Goal: Task Accomplishment & Management: Manage account settings

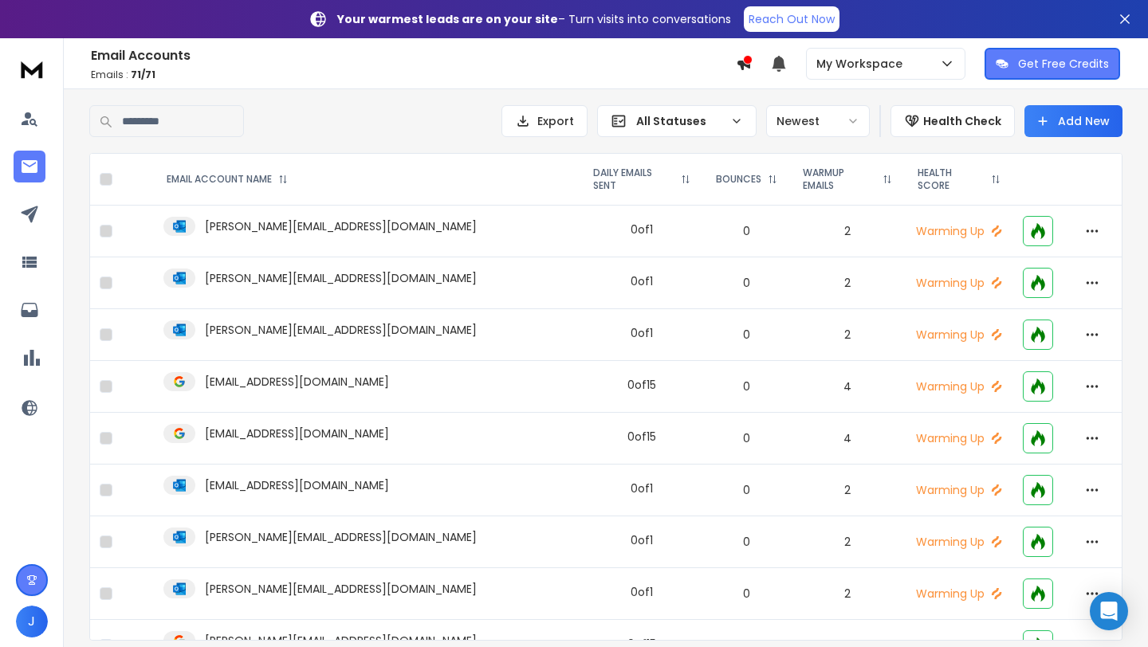
scroll to position [2591, 0]
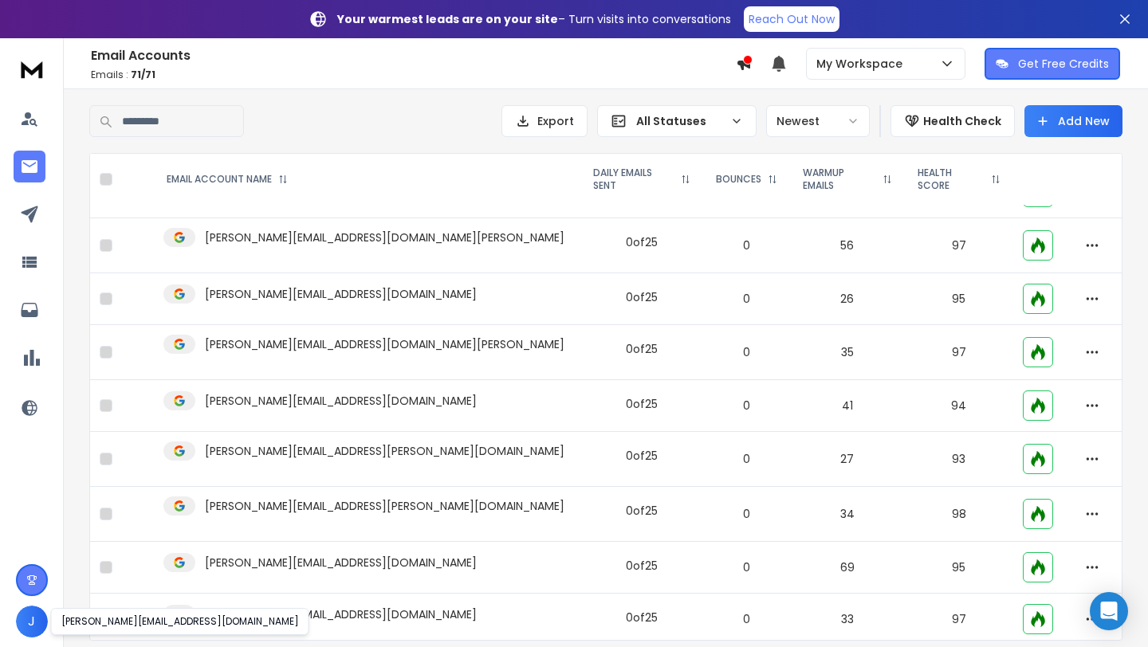
click at [35, 622] on span "J" at bounding box center [32, 622] width 32 height 32
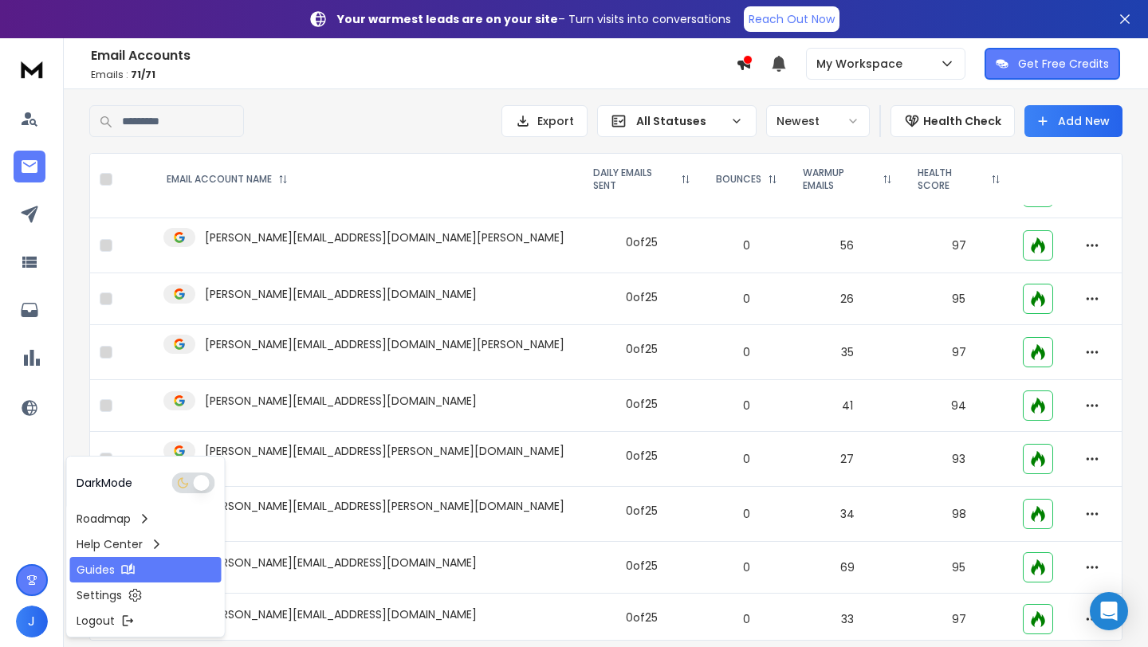
click at [107, 574] on p "Guides" at bounding box center [96, 570] width 38 height 16
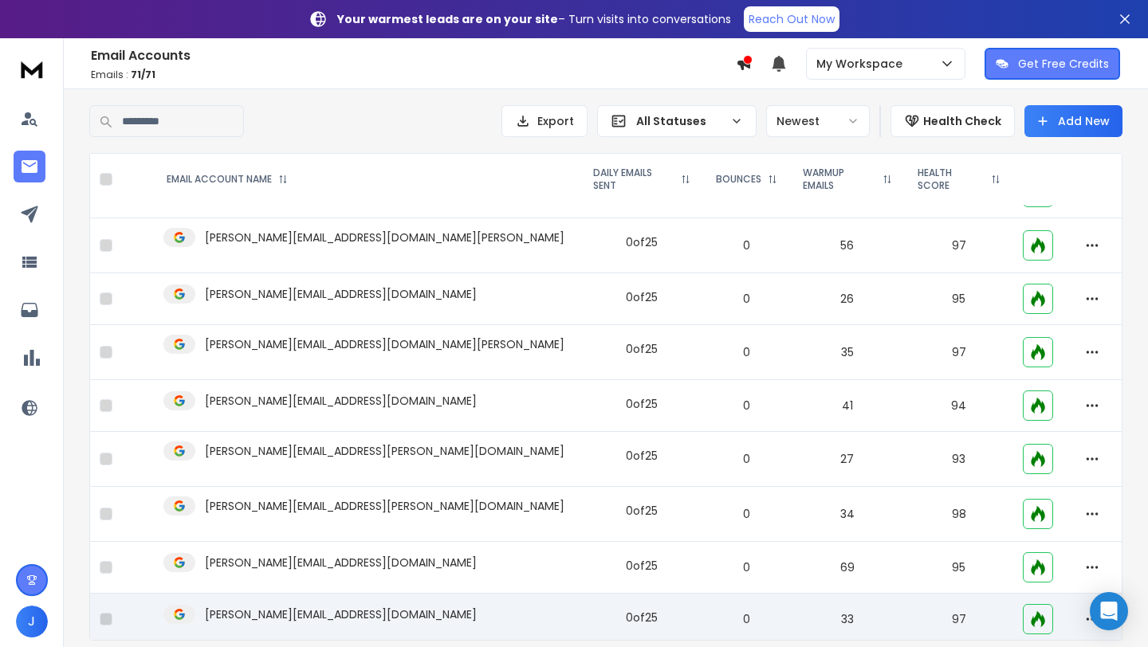
click at [289, 607] on p "[PERSON_NAME][EMAIL_ADDRESS][DOMAIN_NAME]" at bounding box center [341, 615] width 272 height 16
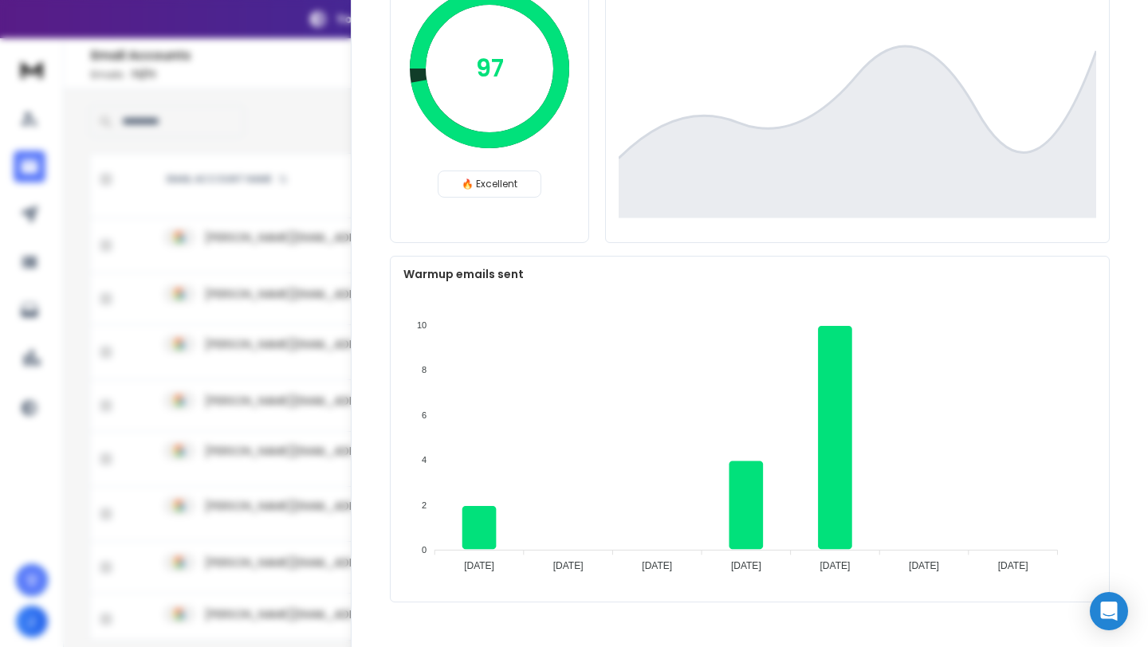
scroll to position [0, 0]
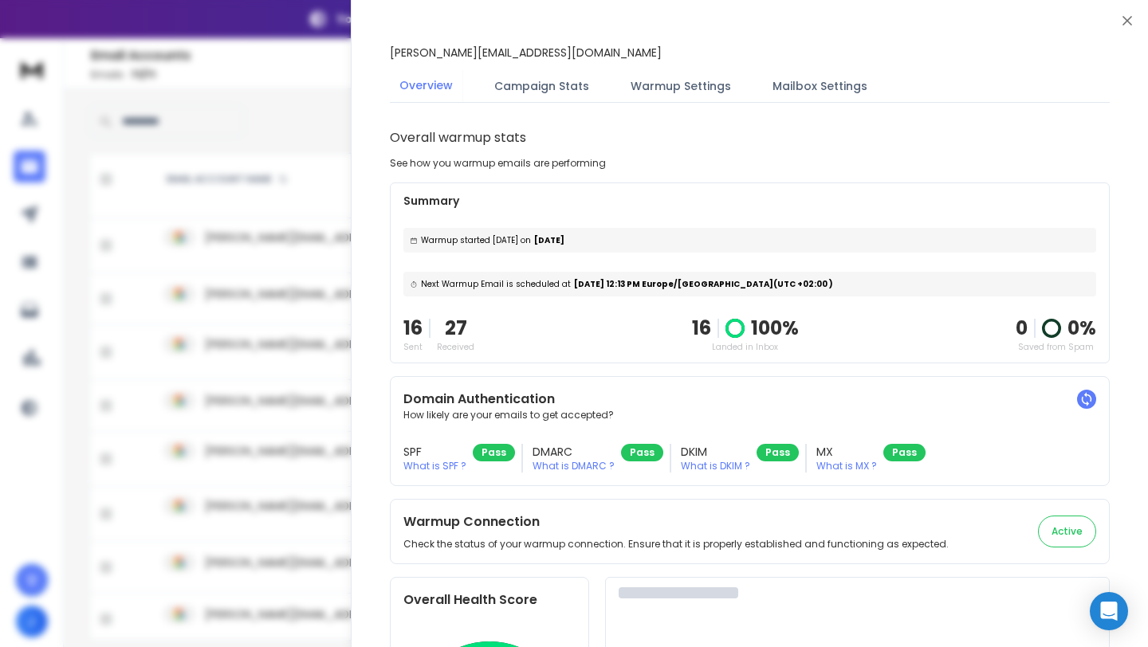
click at [784, 96] on button "Mailbox Settings" at bounding box center [820, 86] width 114 height 35
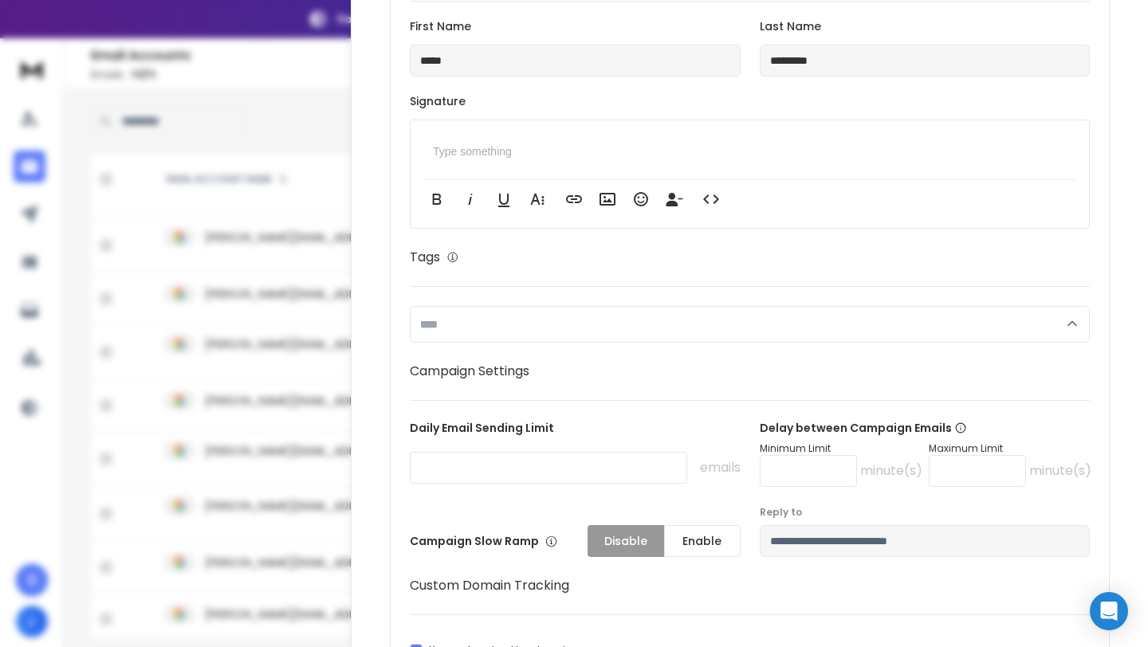
scroll to position [566, 0]
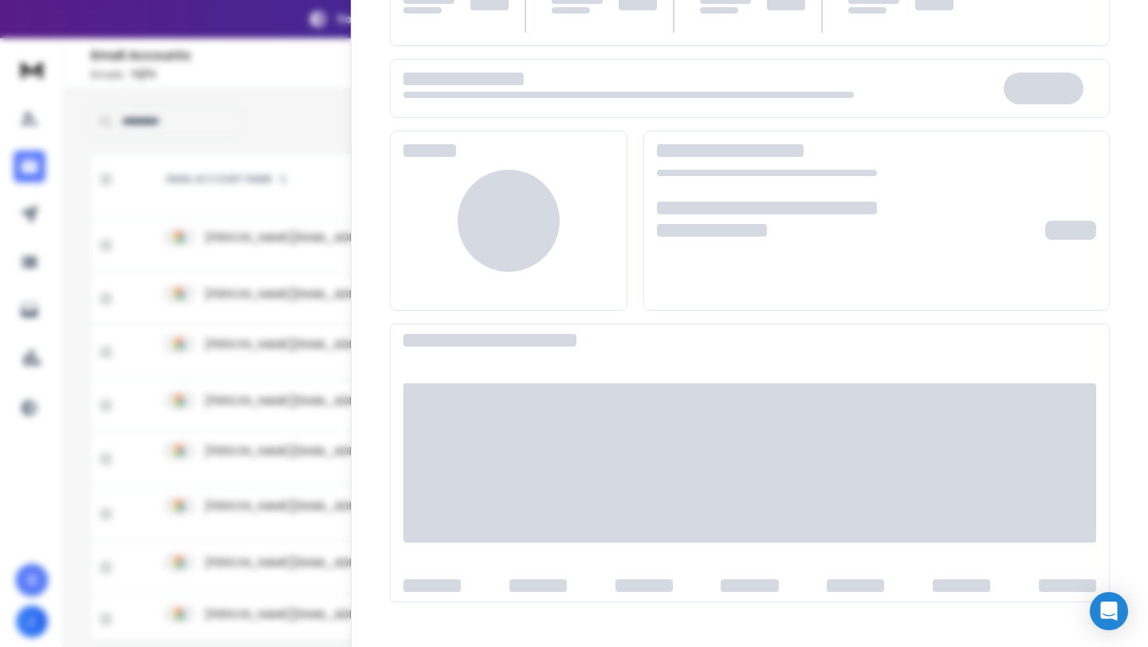
click at [253, 293] on div at bounding box center [574, 323] width 1148 height 647
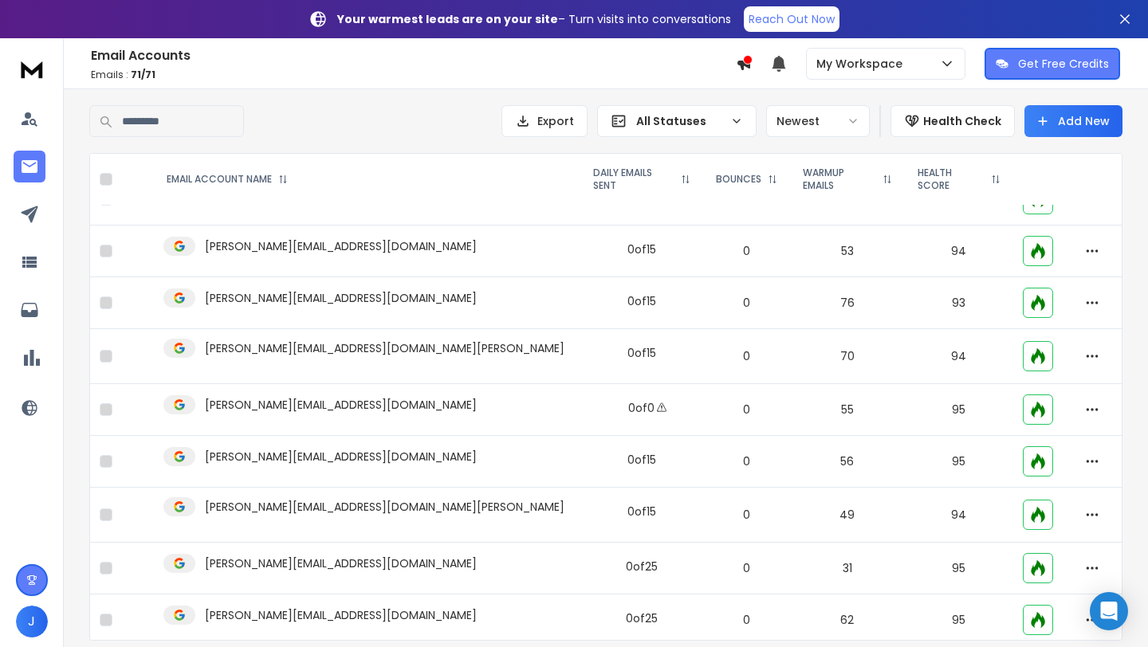
scroll to position [1930, 0]
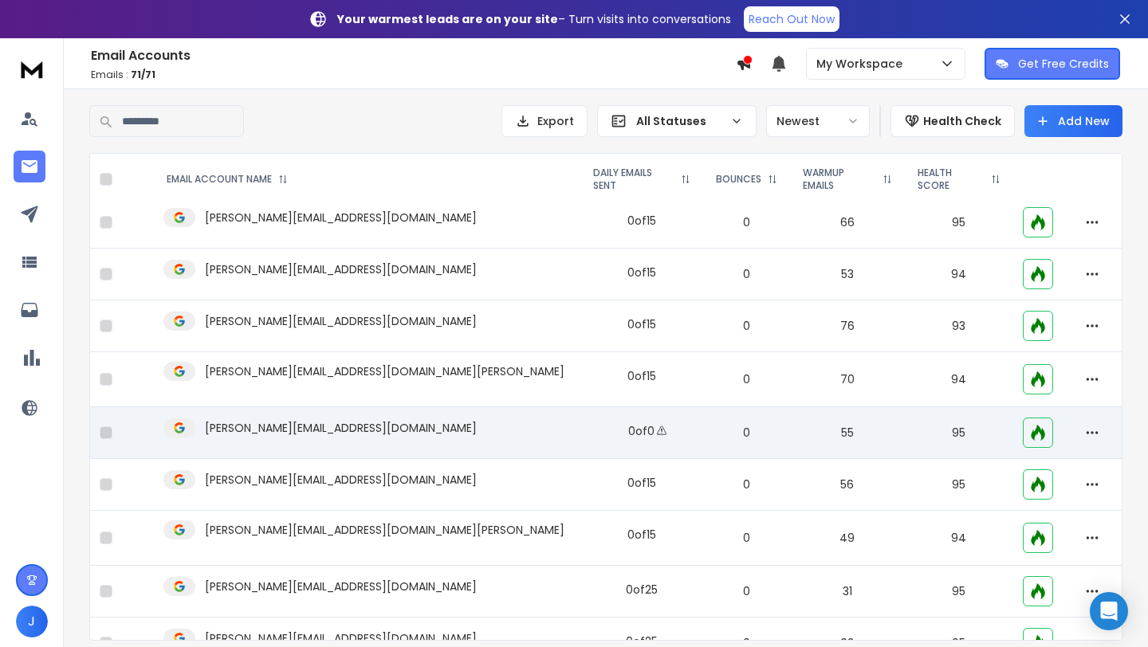
click at [325, 430] on div "[PERSON_NAME][EMAIL_ADDRESS][DOMAIN_NAME]" at bounding box center [319, 428] width 313 height 19
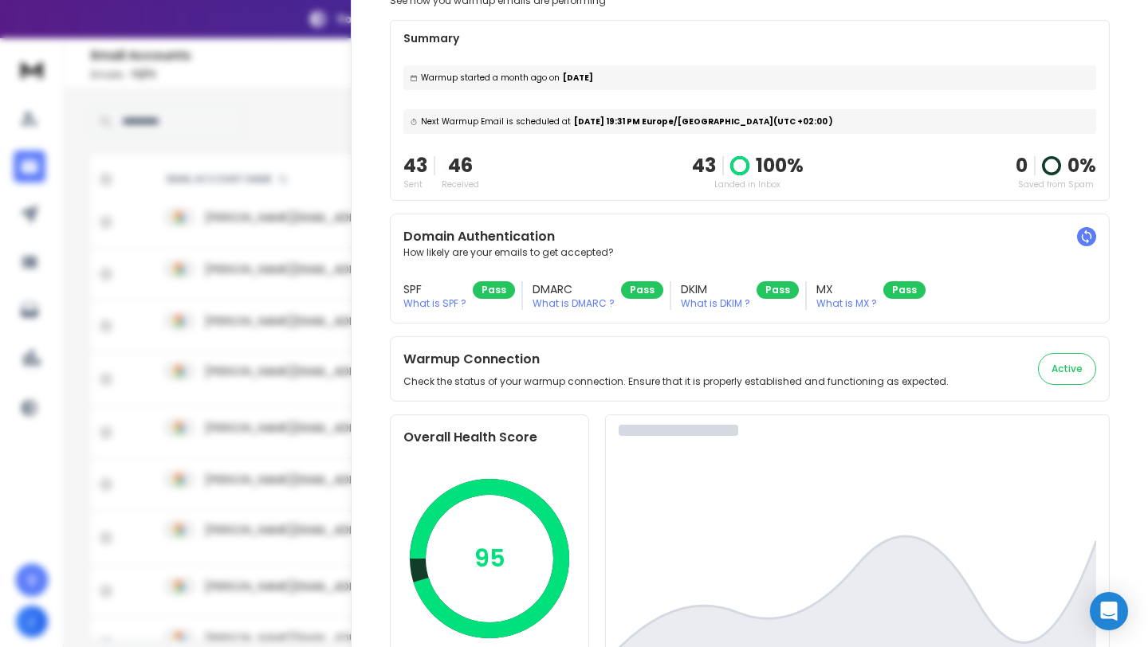
scroll to position [0, 0]
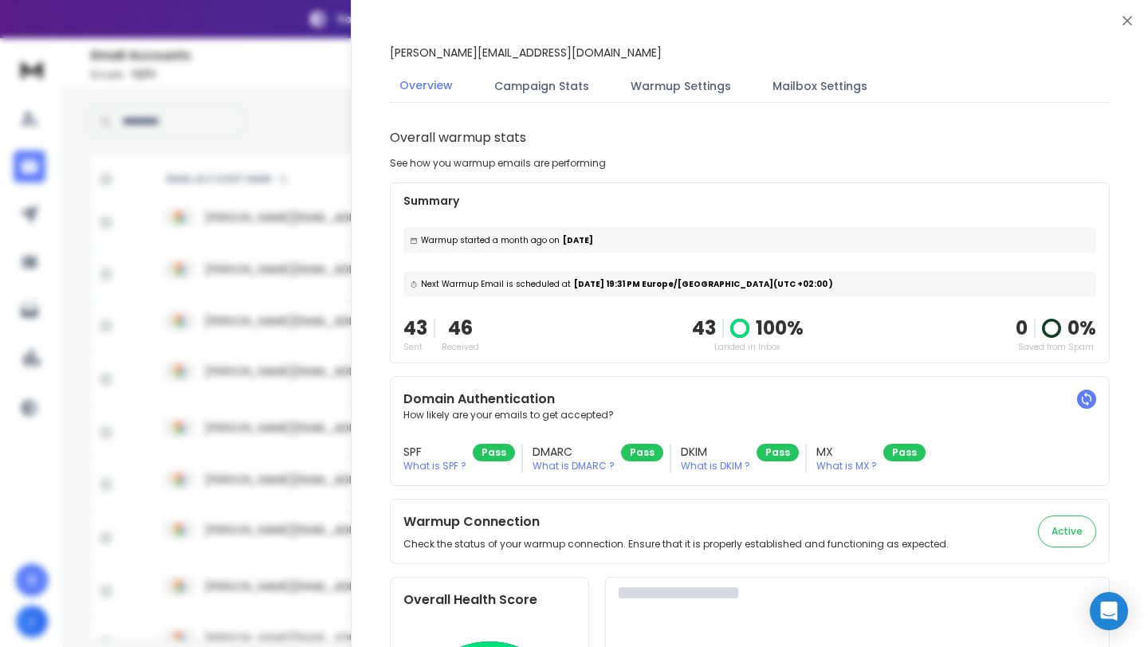
click at [822, 85] on button "Mailbox Settings" at bounding box center [820, 86] width 114 height 35
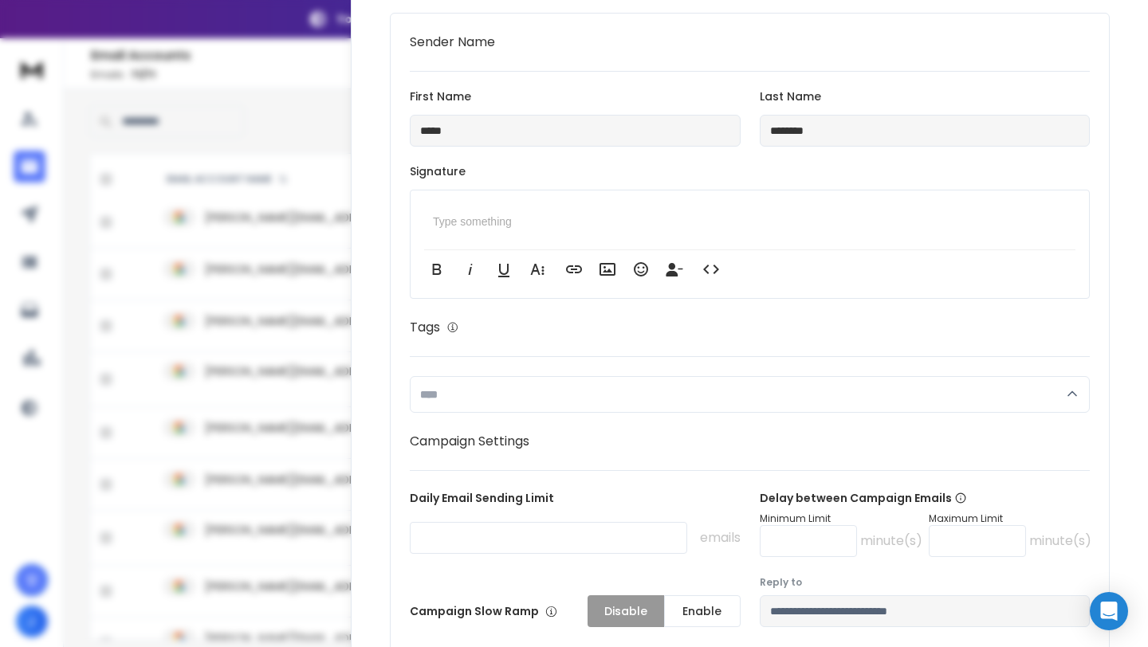
scroll to position [300, 0]
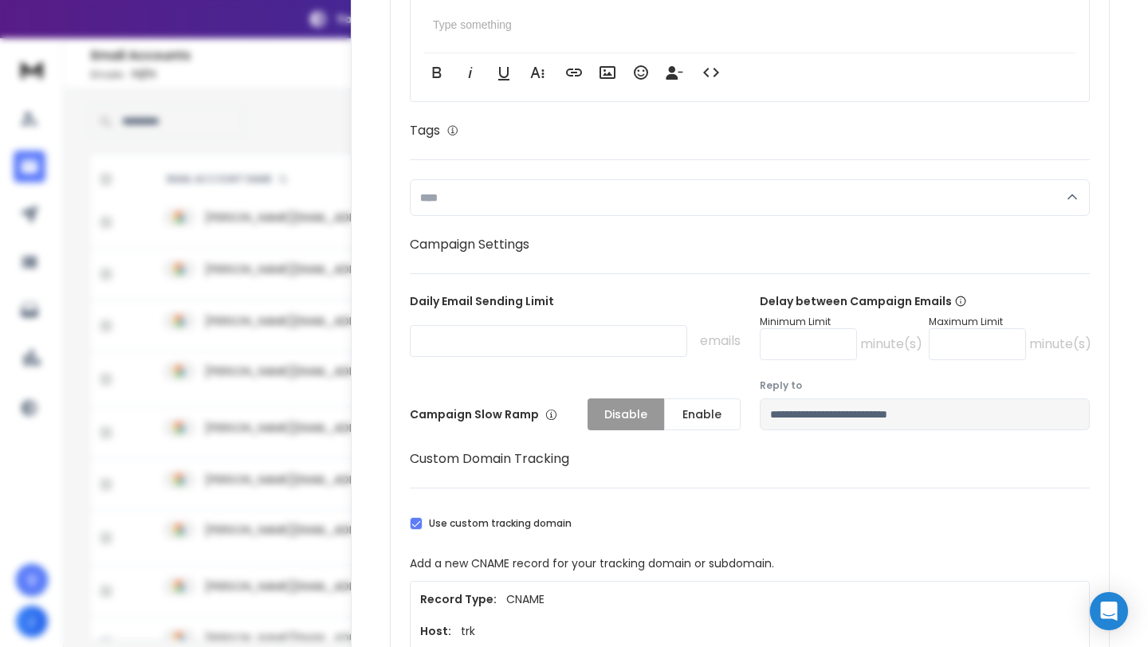
click at [509, 345] on input "*" at bounding box center [548, 341] width 277 height 32
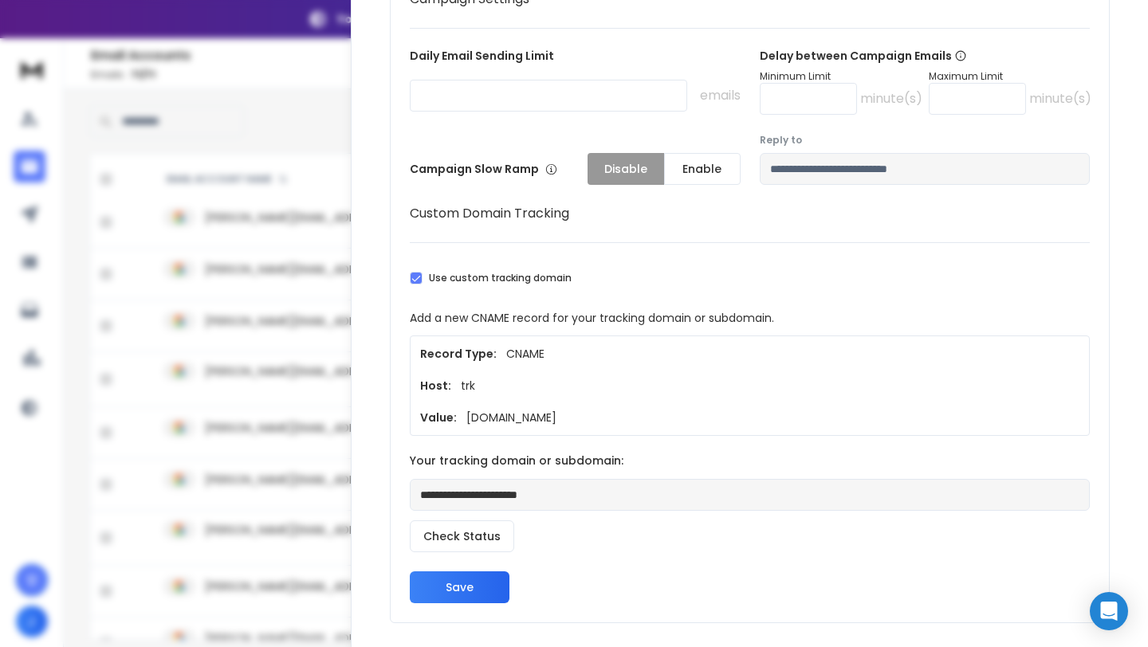
scroll to position [566, 0]
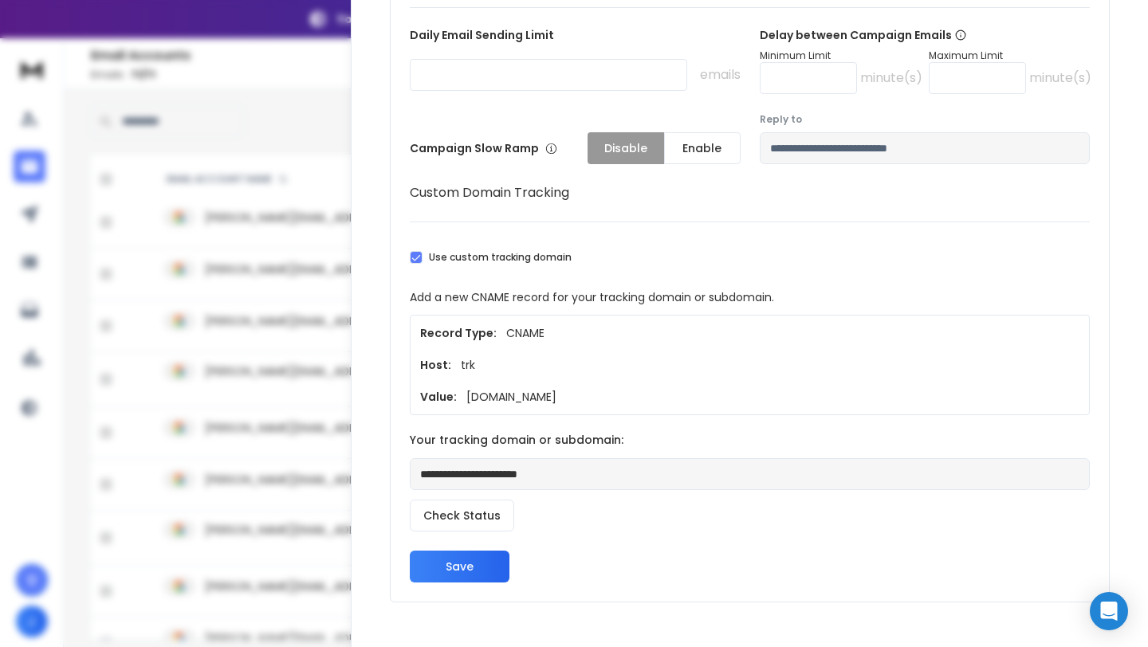
type input "**"
click at [458, 559] on button "Save" at bounding box center [460, 567] width 100 height 32
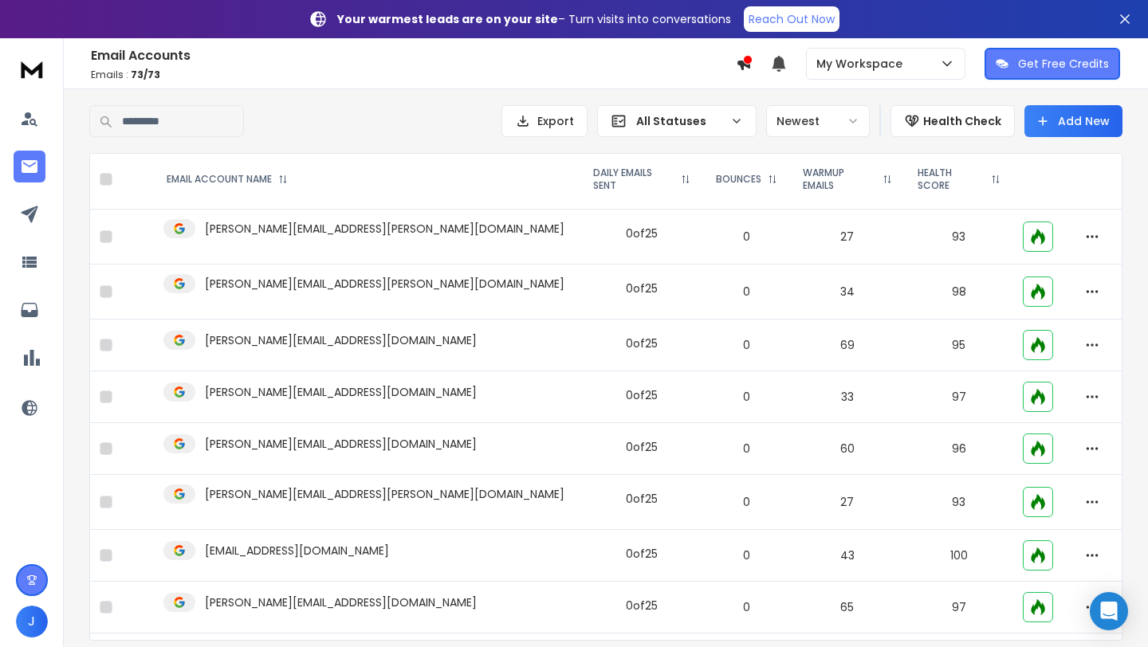
scroll to position [2910, 0]
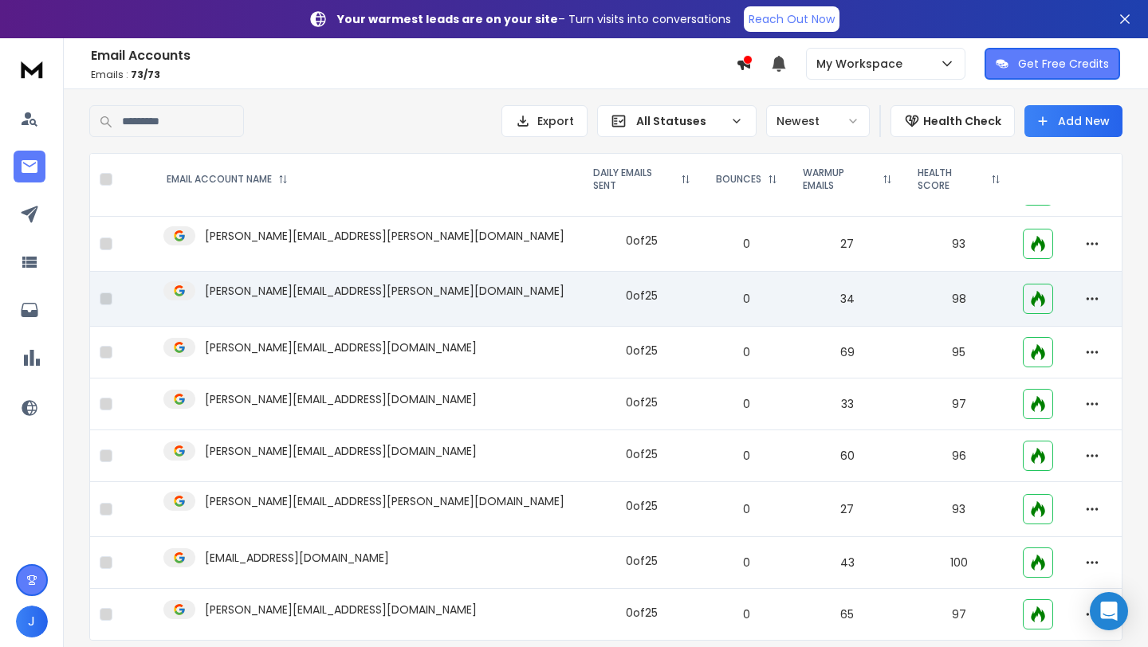
click at [289, 291] on td "[PERSON_NAME][EMAIL_ADDRESS][PERSON_NAME][DOMAIN_NAME]" at bounding box center [367, 299] width 427 height 55
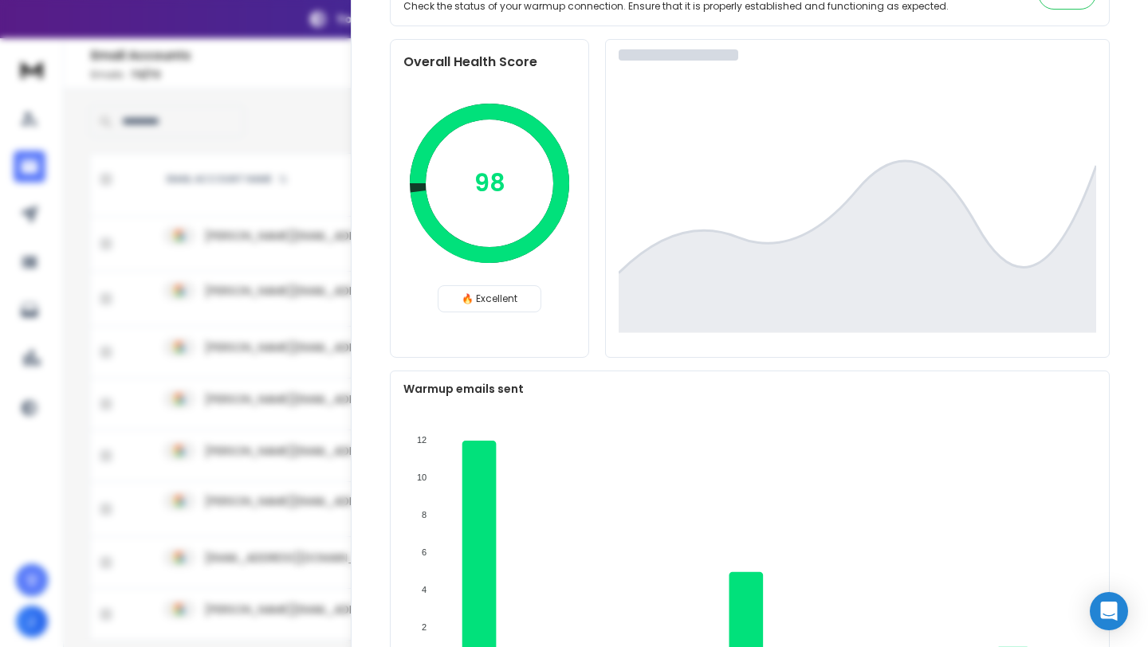
scroll to position [0, 0]
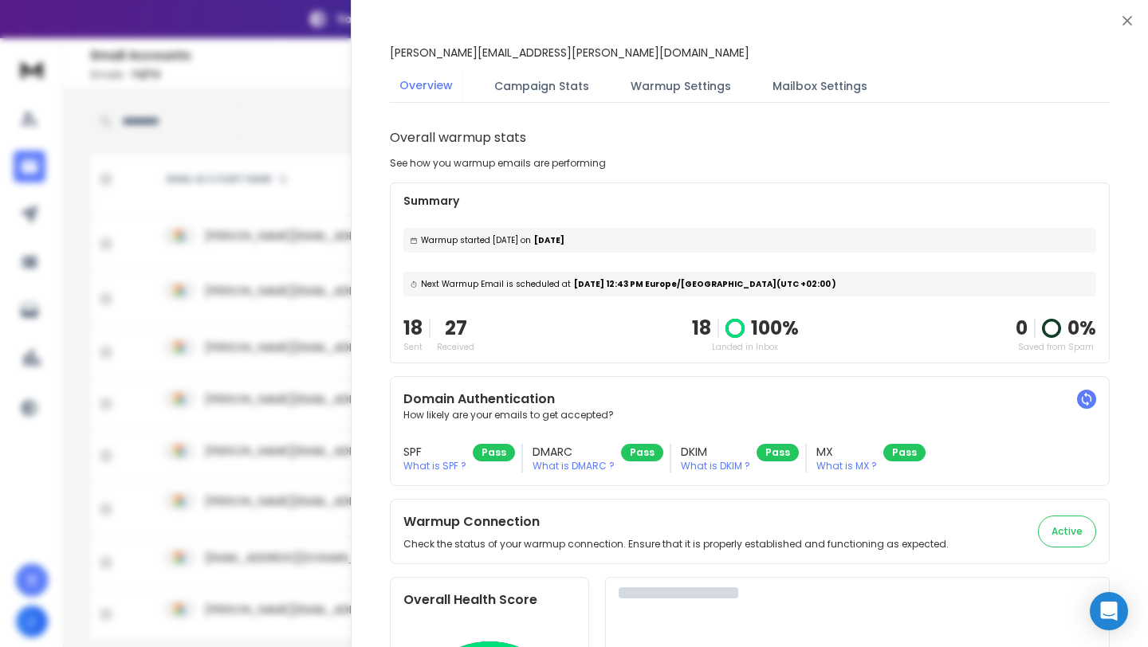
click at [813, 89] on button "Mailbox Settings" at bounding box center [820, 86] width 114 height 35
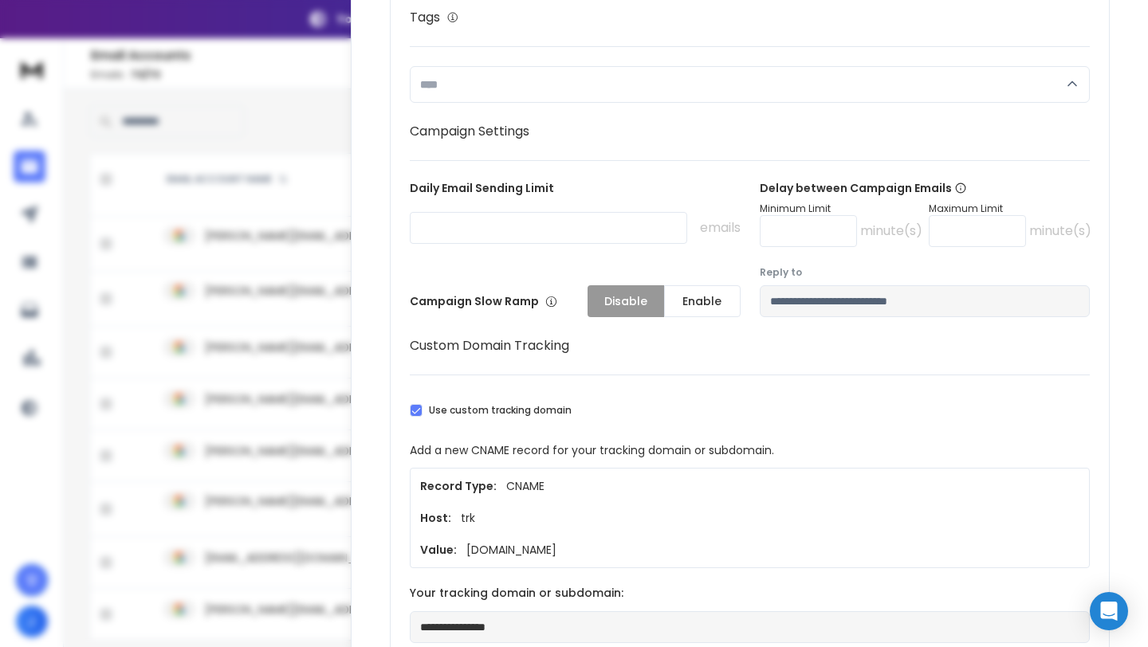
scroll to position [403, 0]
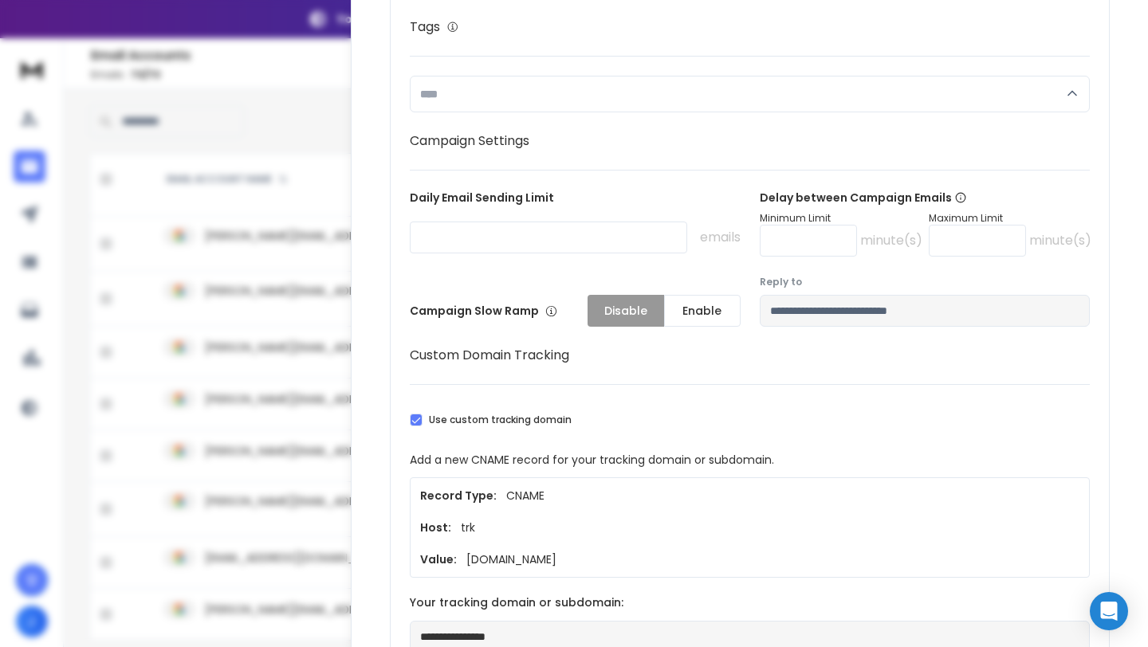
click at [483, 242] on input "**" at bounding box center [548, 238] width 277 height 32
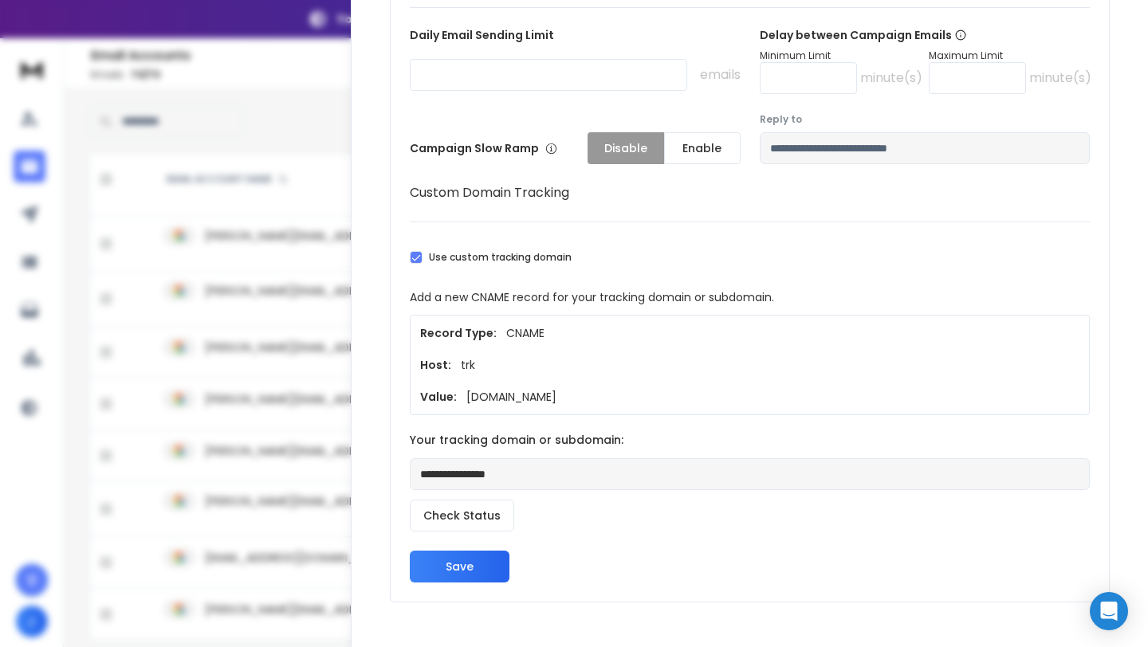
type input "*"
click at [439, 564] on button "Save" at bounding box center [460, 567] width 100 height 32
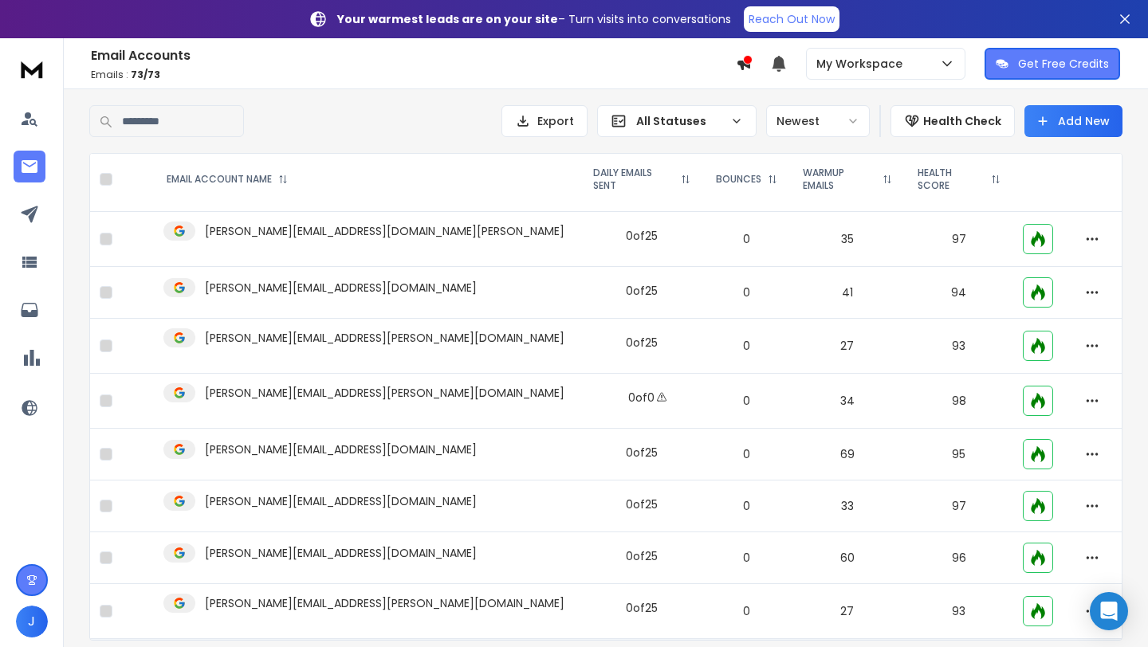
scroll to position [2703, 0]
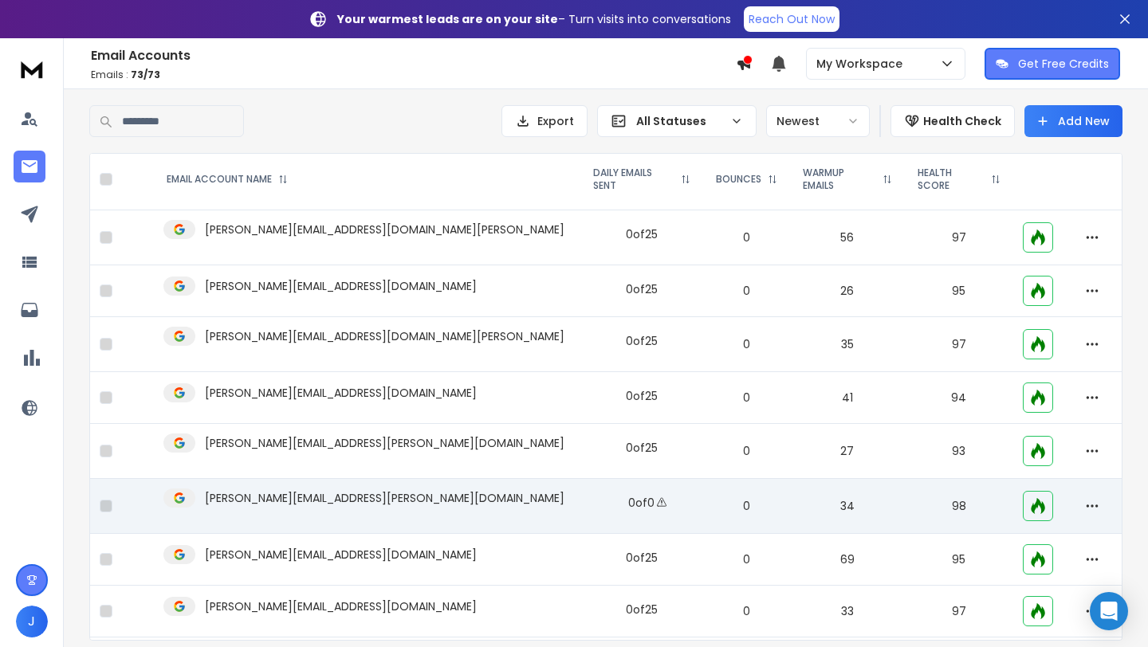
click at [370, 497] on td "[PERSON_NAME][EMAIL_ADDRESS][PERSON_NAME][DOMAIN_NAME]" at bounding box center [367, 506] width 427 height 55
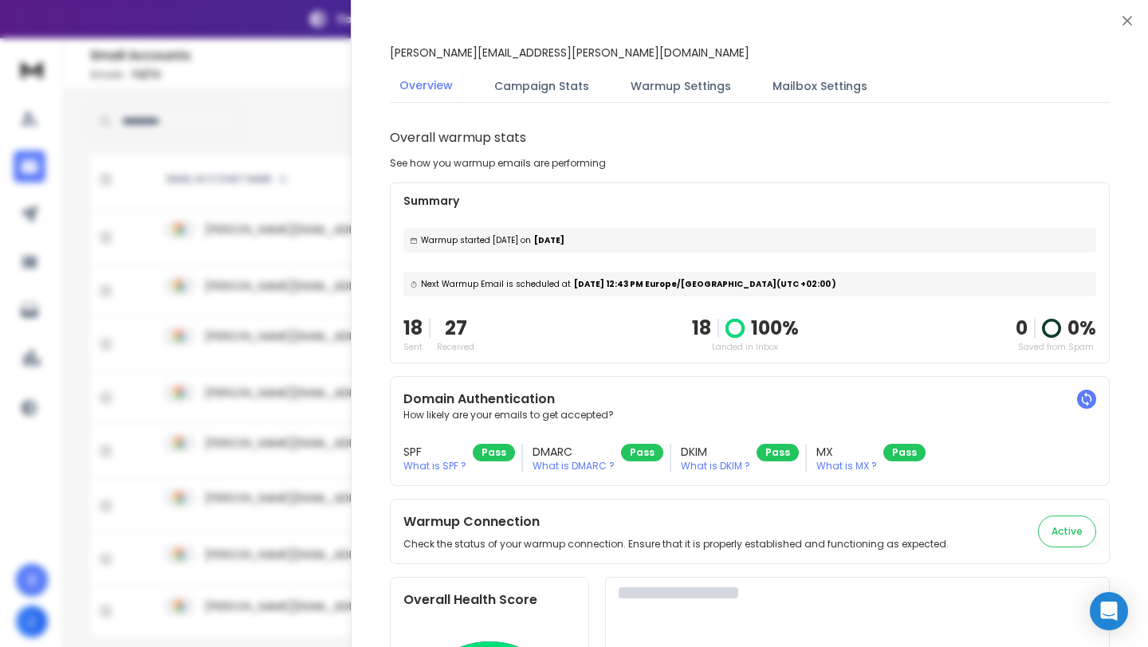
click at [647, 77] on button "Warmup Settings" at bounding box center [681, 86] width 120 height 35
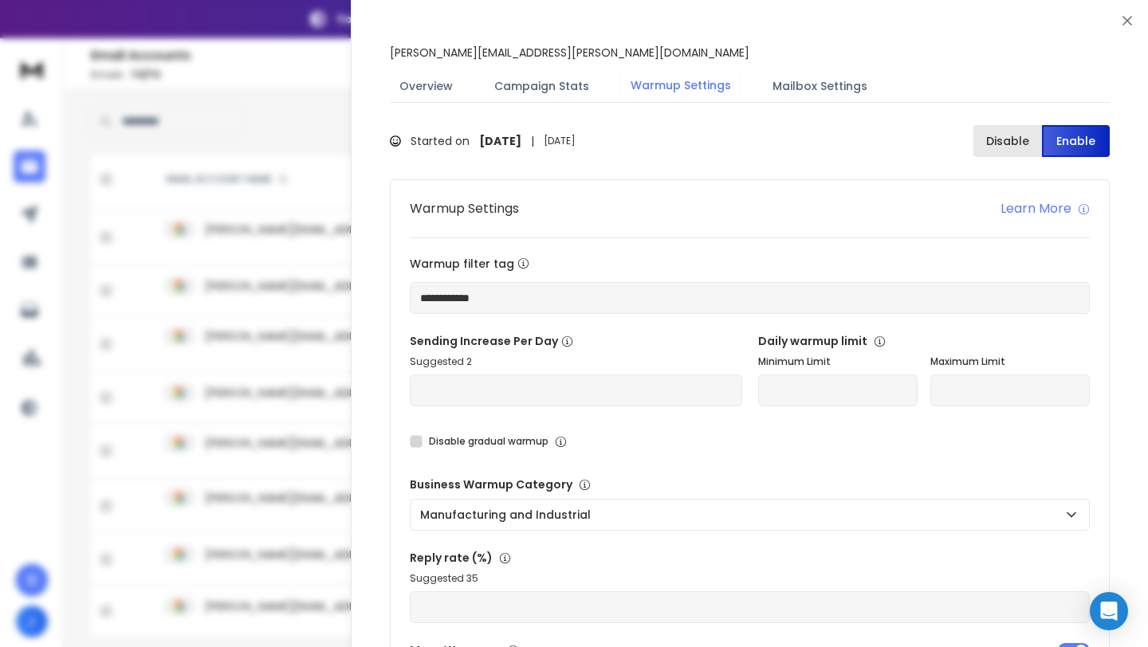
click at [978, 393] on input "**" at bounding box center [1009, 391] width 159 height 32
type input "**"
click at [848, 434] on div "Disable gradual warmup" at bounding box center [750, 442] width 680 height 32
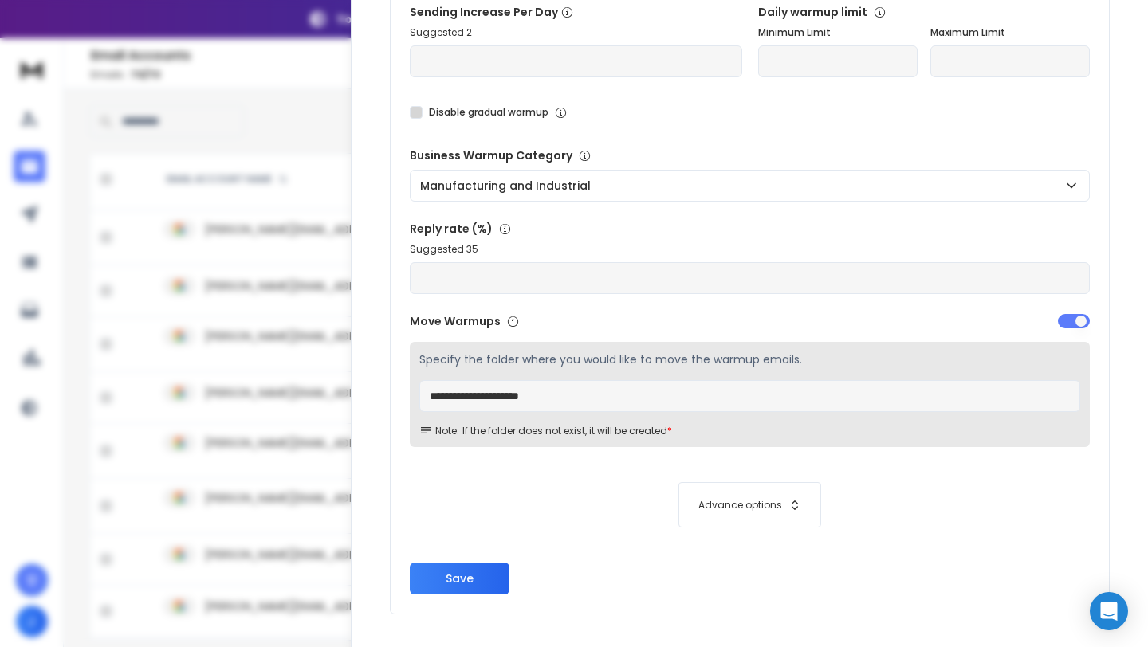
scroll to position [341, 0]
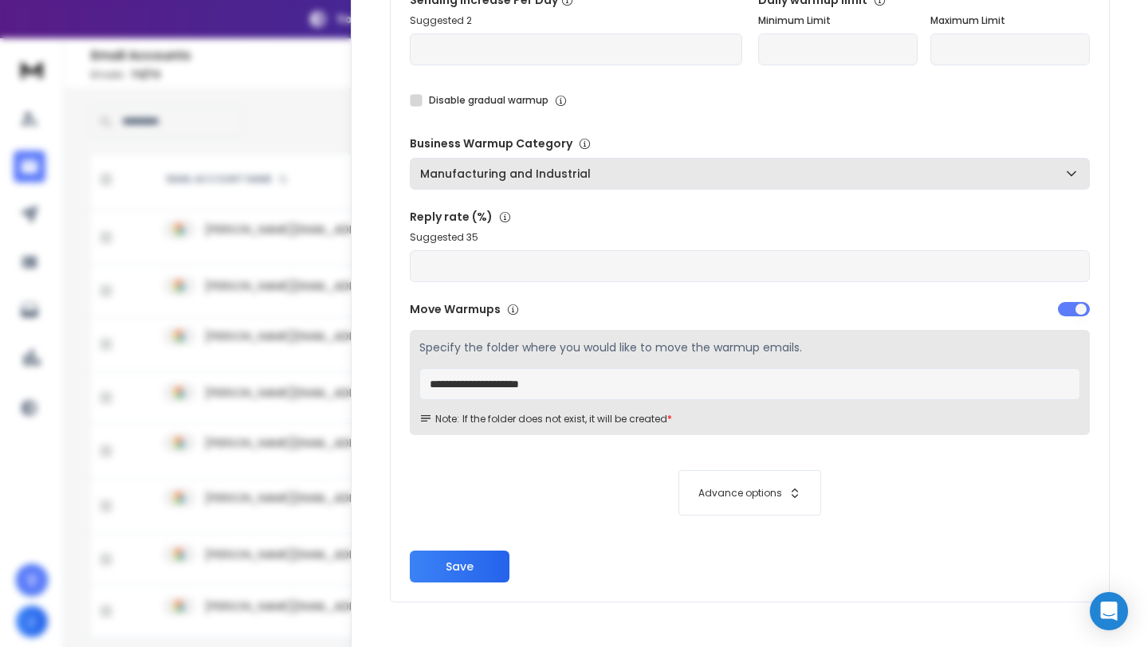
click at [785, 166] on div "Manufacturing and Industrial" at bounding box center [749, 174] width 659 height 16
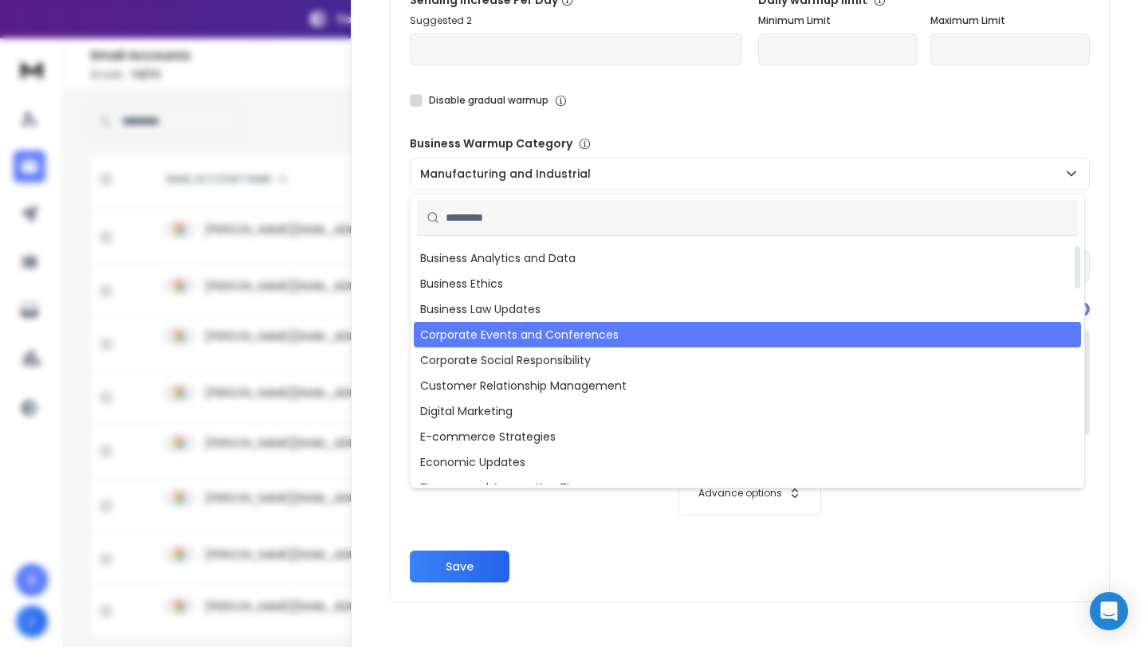
click at [613, 327] on span "Corporate Events and Conferences" at bounding box center [519, 335] width 199 height 16
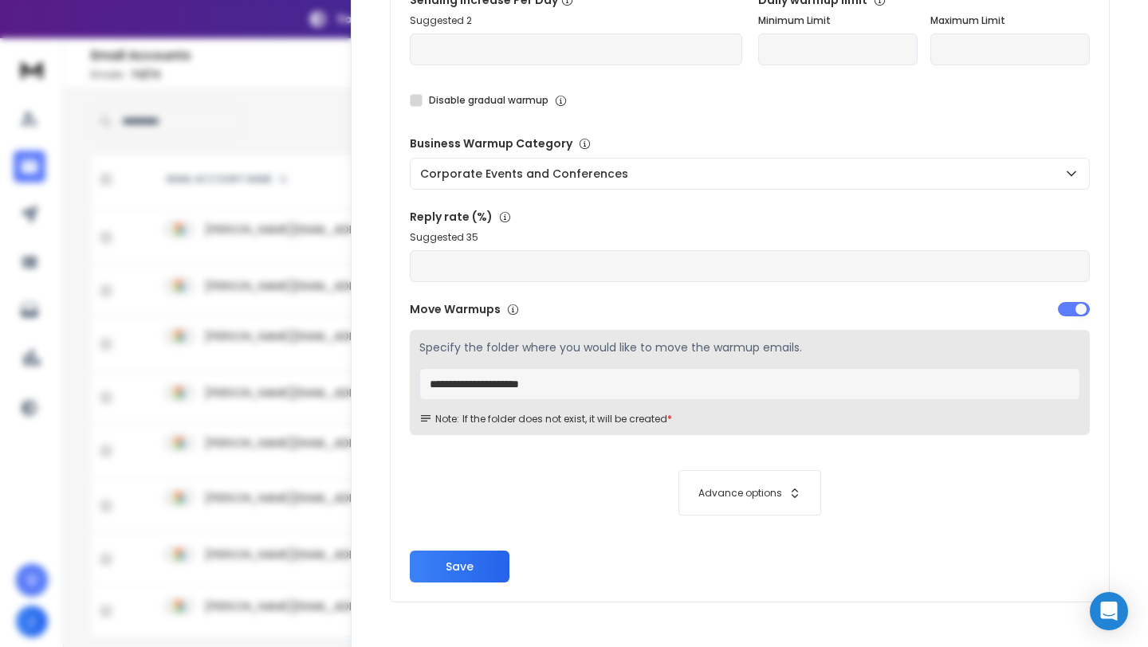
click at [466, 570] on button "Save" at bounding box center [460, 567] width 100 height 32
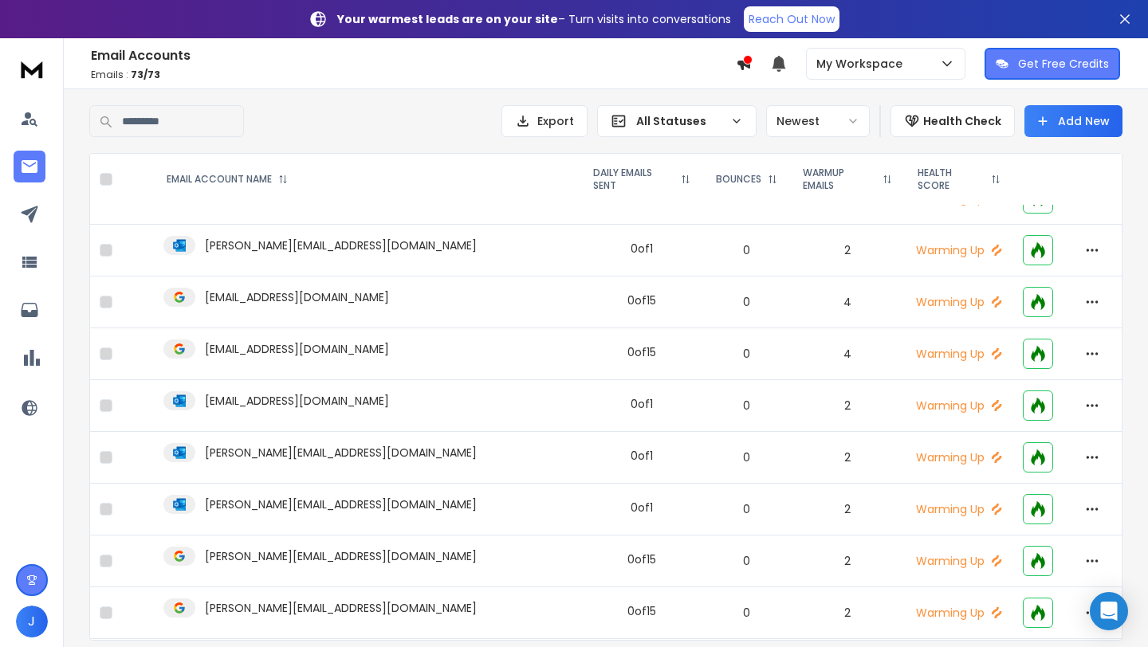
scroll to position [0, 0]
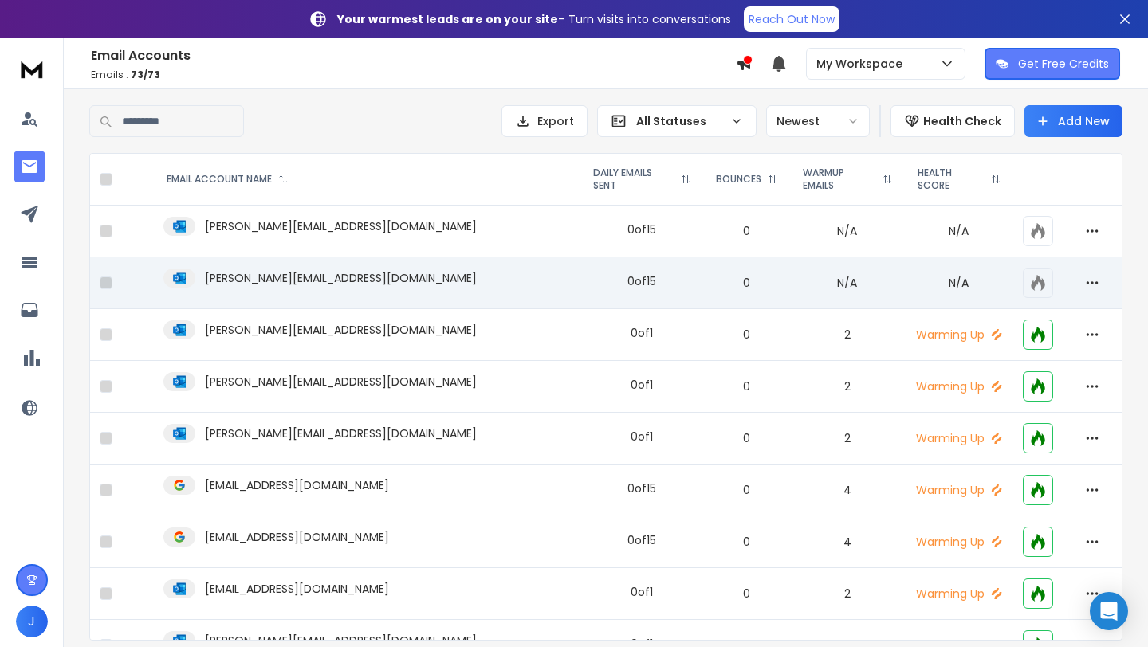
click at [106, 278] on button "button" at bounding box center [106, 283] width 13 height 13
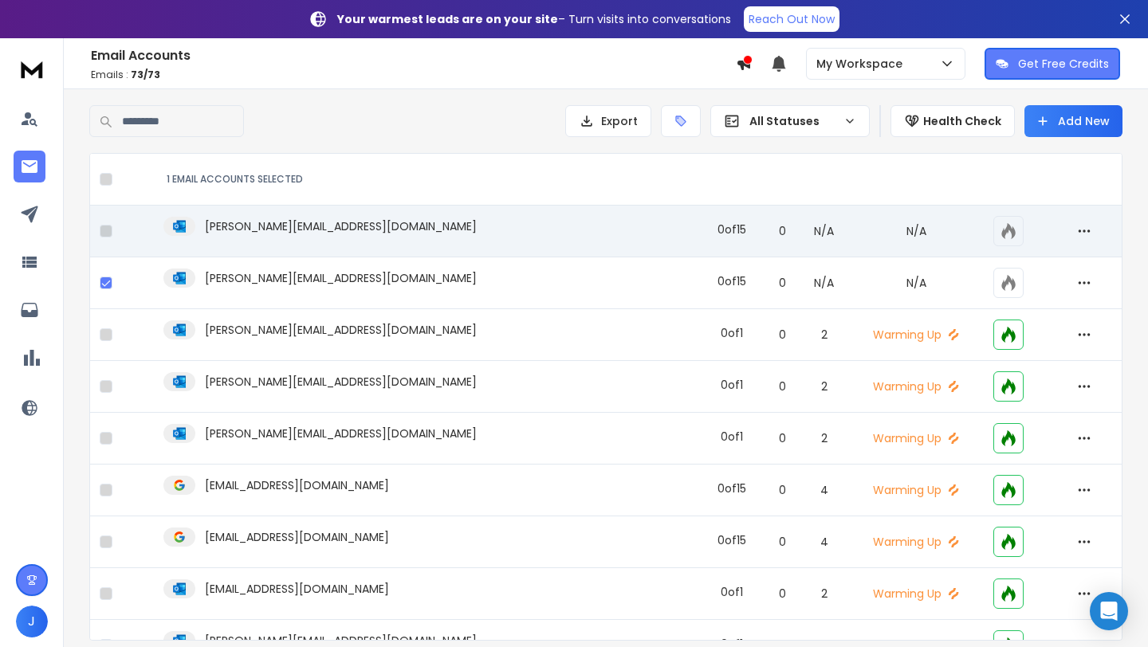
click at [108, 232] on button "button" at bounding box center [106, 231] width 13 height 13
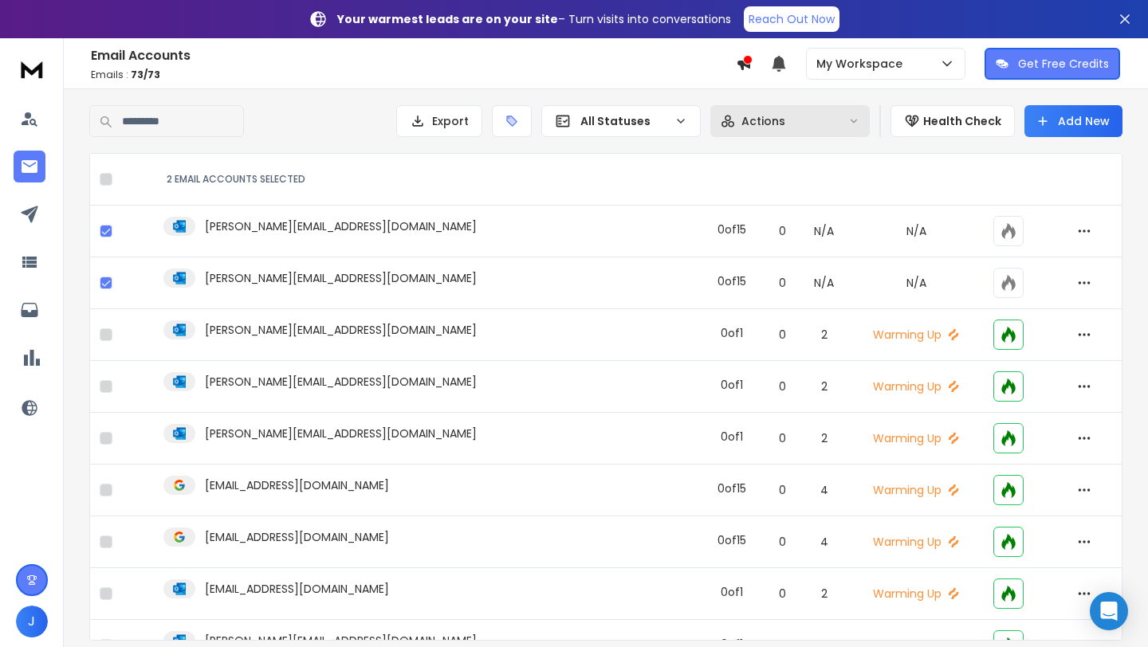
click at [753, 107] on button "Actions" at bounding box center [789, 121] width 159 height 32
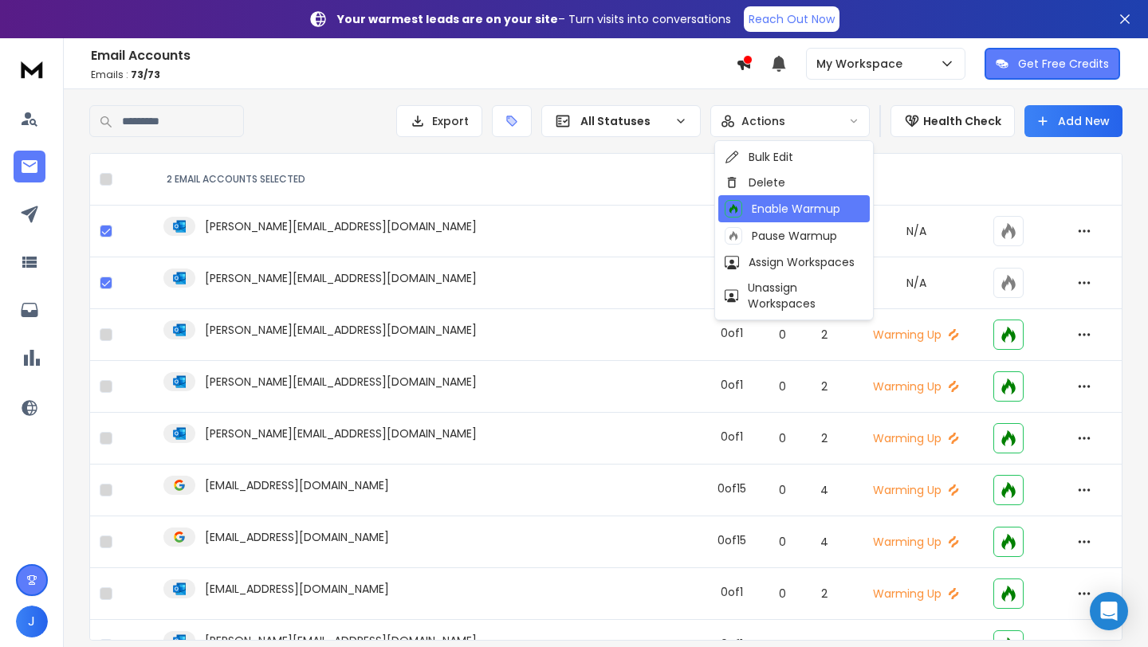
click at [781, 203] on div "Enable Warmup" at bounding box center [783, 209] width 116 height 18
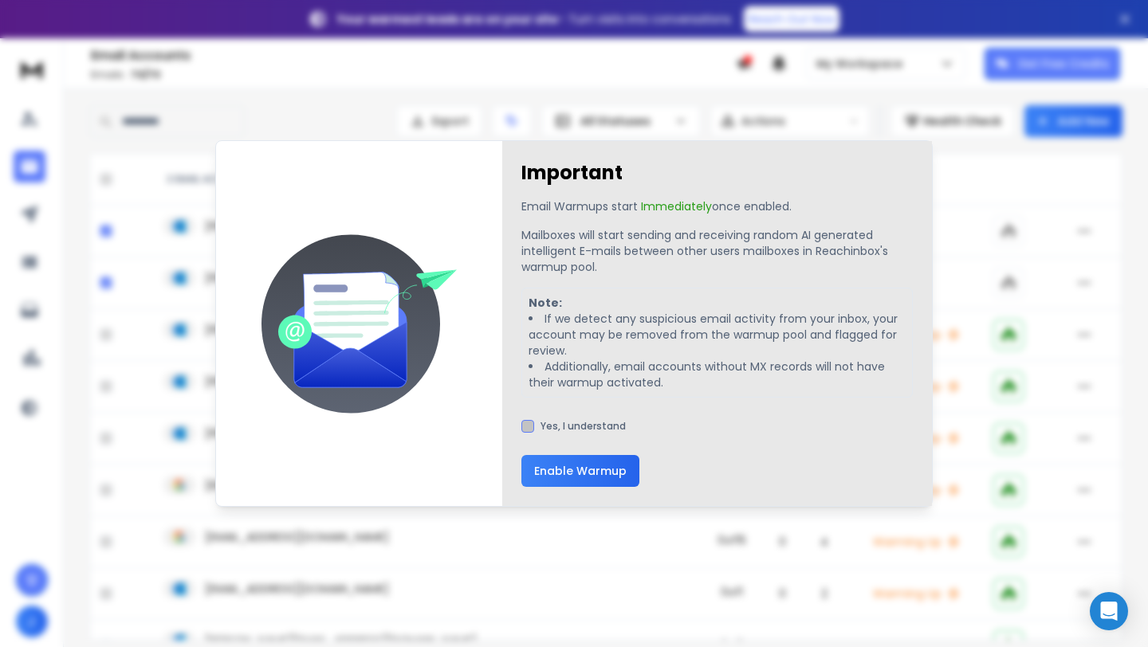
click at [529, 420] on button "Yes, I understand" at bounding box center [527, 426] width 13 height 13
click at [580, 463] on button "Enable Warmup" at bounding box center [580, 471] width 118 height 32
